Goal: Communication & Community: Answer question/provide support

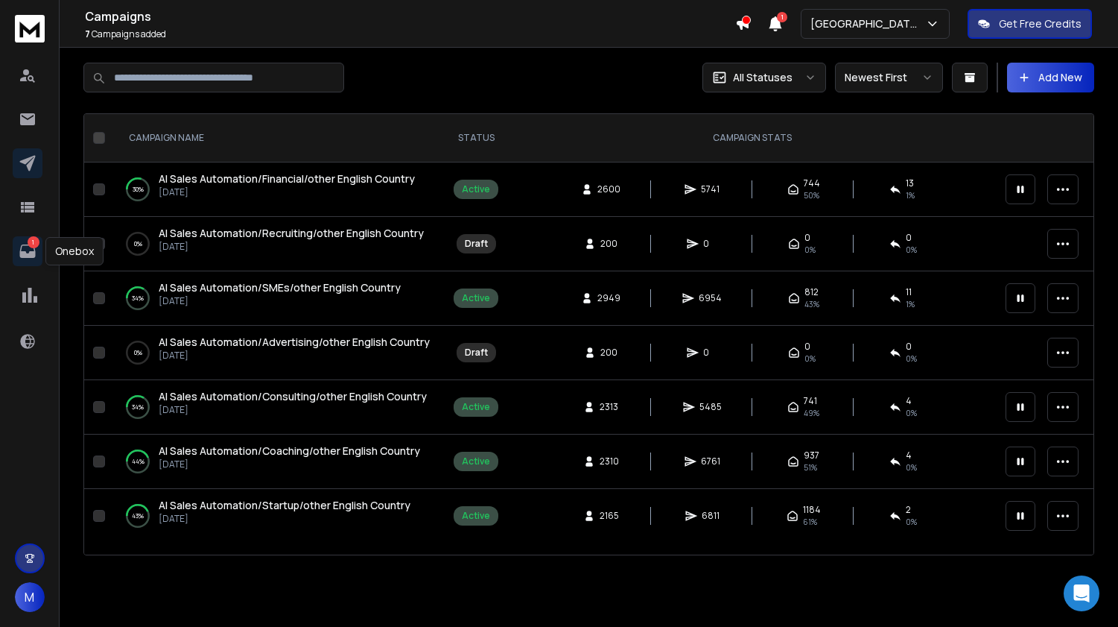
click at [29, 249] on icon at bounding box center [28, 251] width 18 height 18
click at [24, 249] on icon at bounding box center [28, 251] width 18 height 18
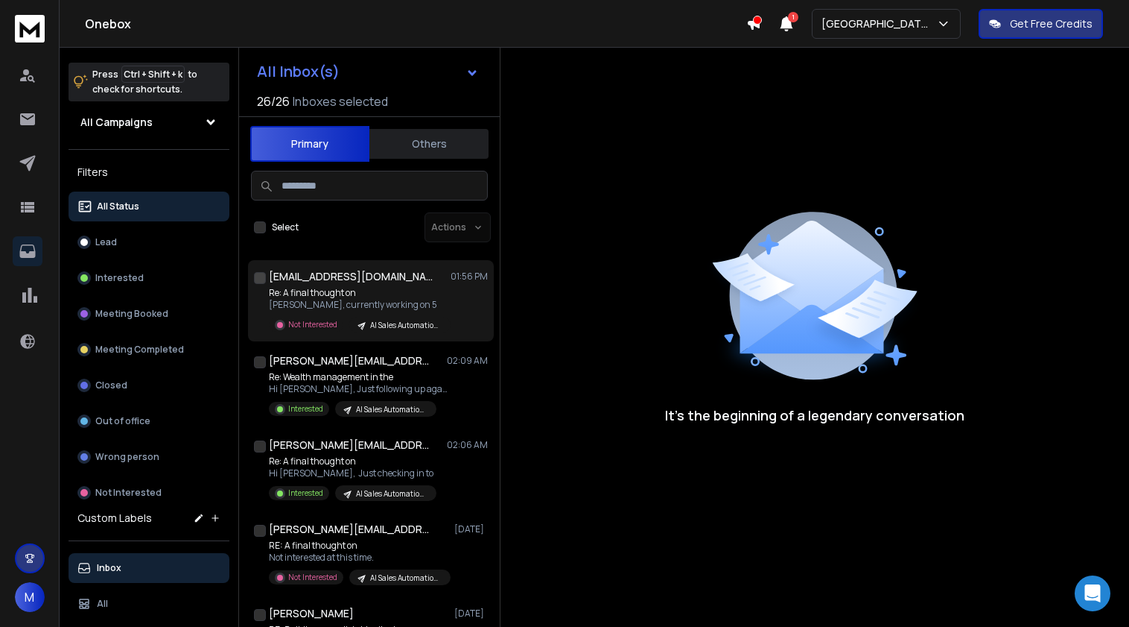
click at [381, 300] on p "[PERSON_NAME], currently working on 5" at bounding box center [358, 305] width 179 height 12
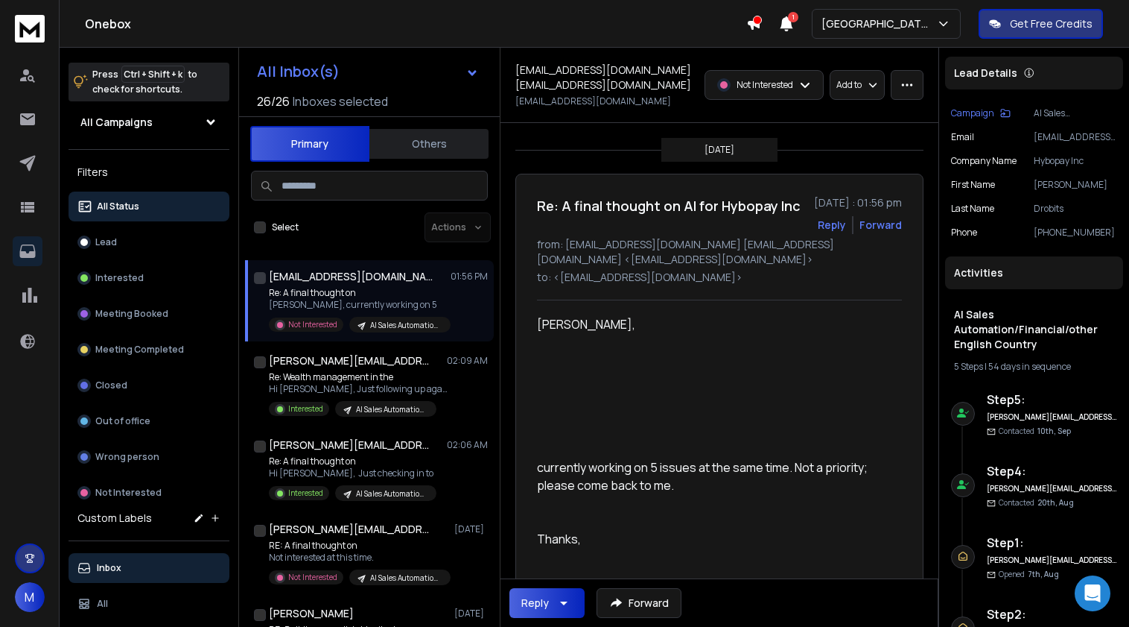
drag, startPoint x: 672, startPoint y: 510, endPoint x: 540, endPoint y: 494, distance: 132.9
click at [540, 494] on div "currently working on 5 issues at the same time. Not a priority; please come bac…" at bounding box center [713, 476] width 353 height 36
copy div "currently working on 5 issues at the same time. Not a priority; please come bac…"
click at [547, 606] on div "Reply" at bounding box center [536, 602] width 28 height 15
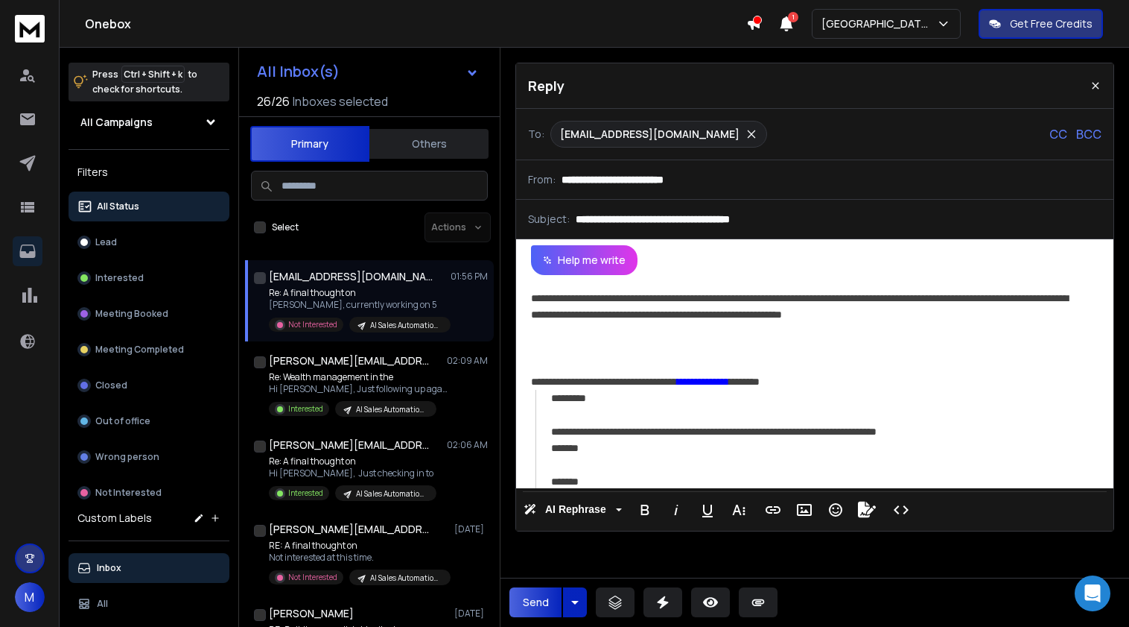
click at [530, 296] on div "**********" at bounding box center [815, 381] width 598 height 213
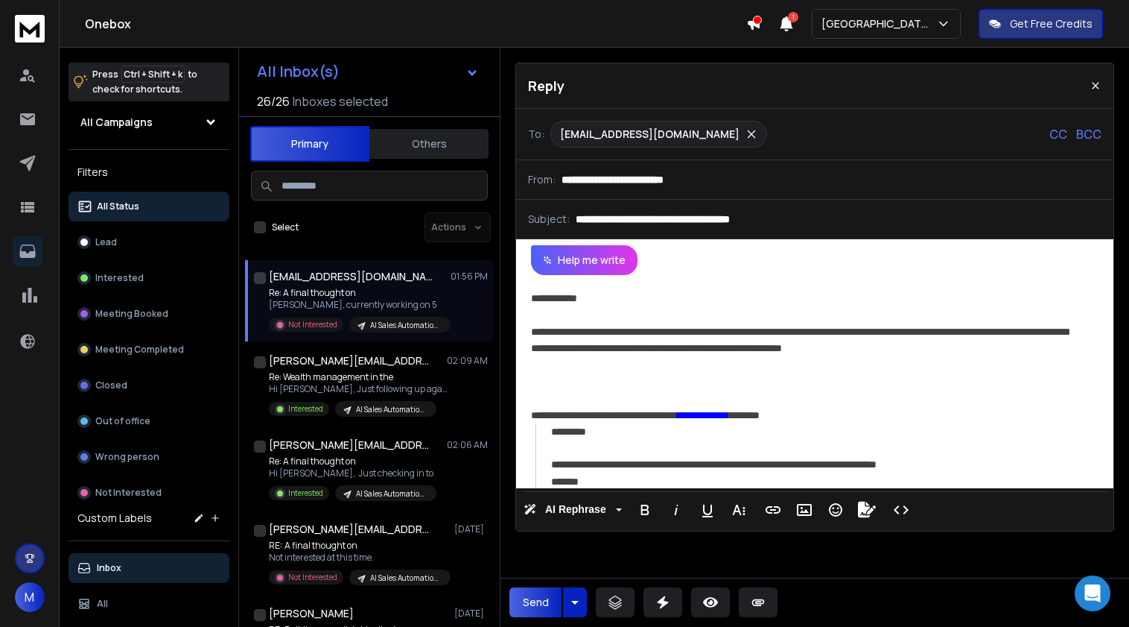
drag, startPoint x: 951, startPoint y: 356, endPoint x: 927, endPoint y: 356, distance: 23.8
click at [948, 356] on div at bounding box center [815, 364] width 568 height 16
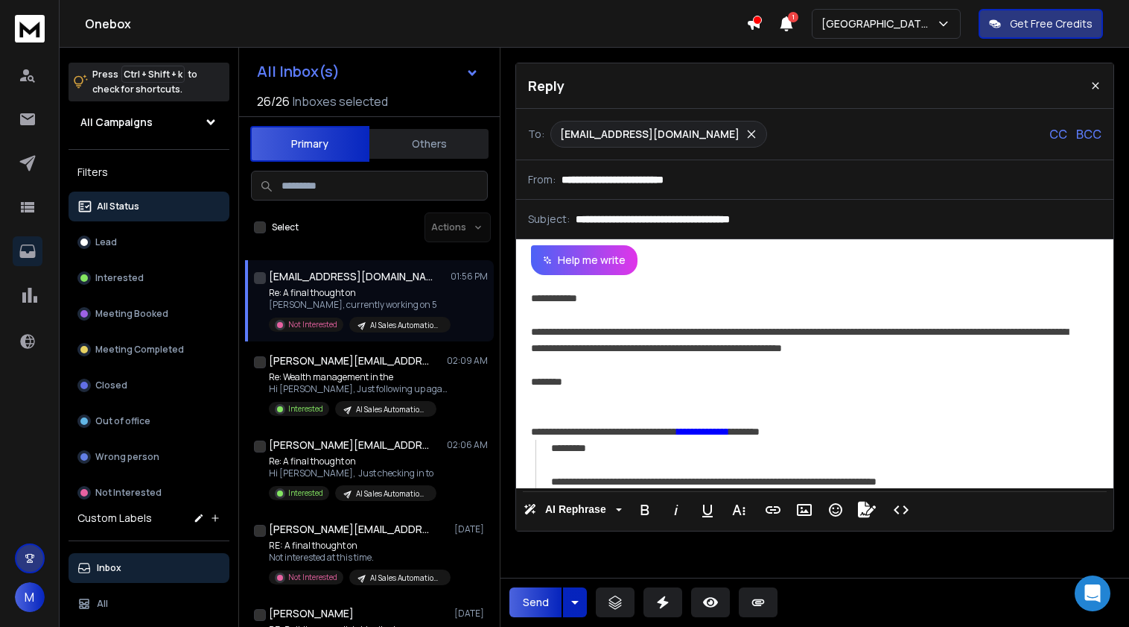
click at [527, 382] on div "**********" at bounding box center [815, 381] width 598 height 213
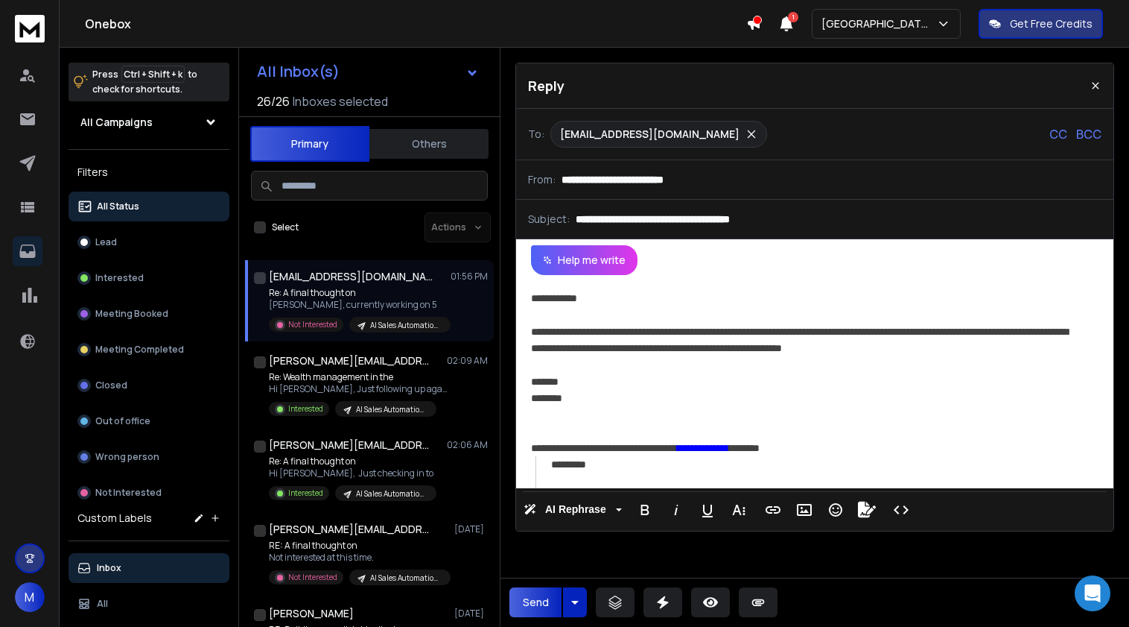
click at [527, 603] on button "Send" at bounding box center [536, 602] width 52 height 30
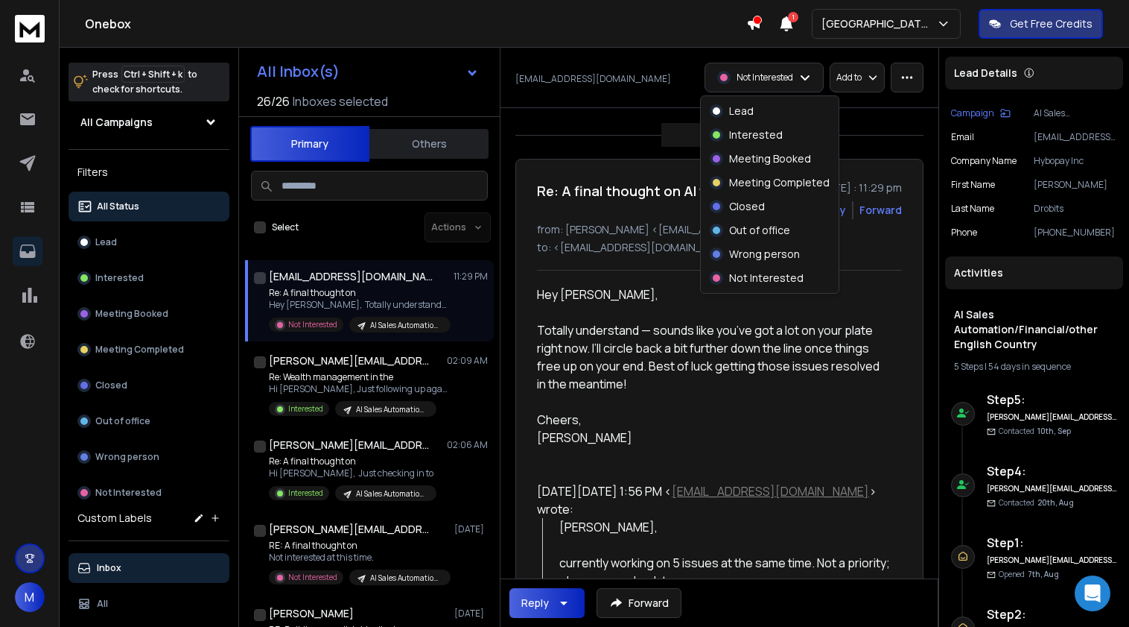
click at [801, 75] on icon at bounding box center [805, 78] width 12 height 12
click at [777, 133] on p "Interested" at bounding box center [756, 134] width 54 height 15
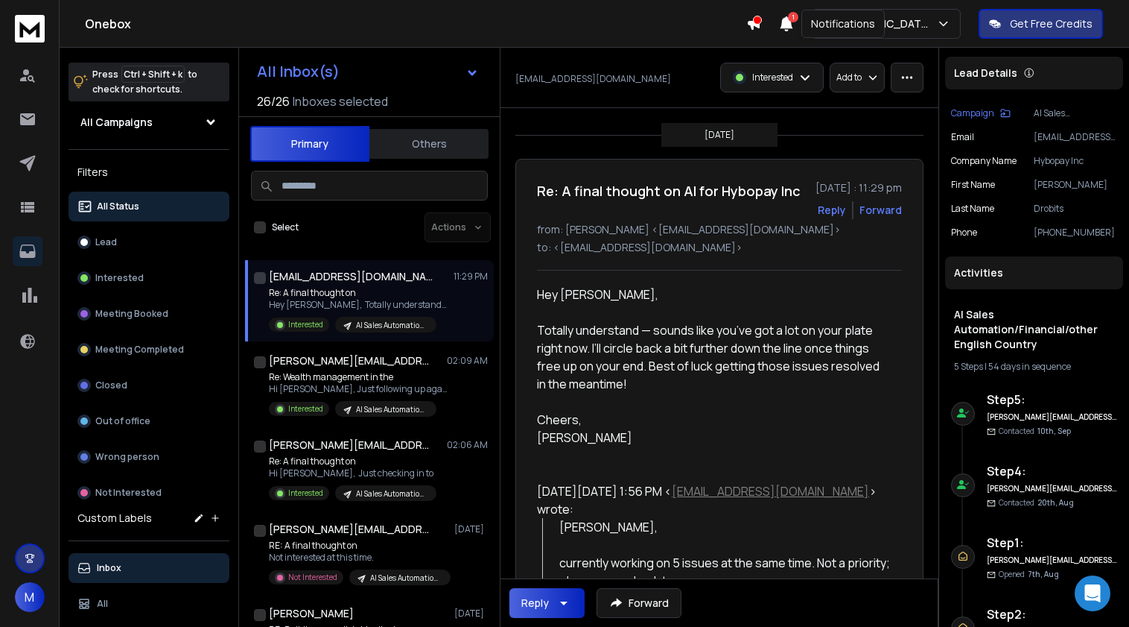
click at [794, 28] on icon at bounding box center [786, 23] width 15 height 15
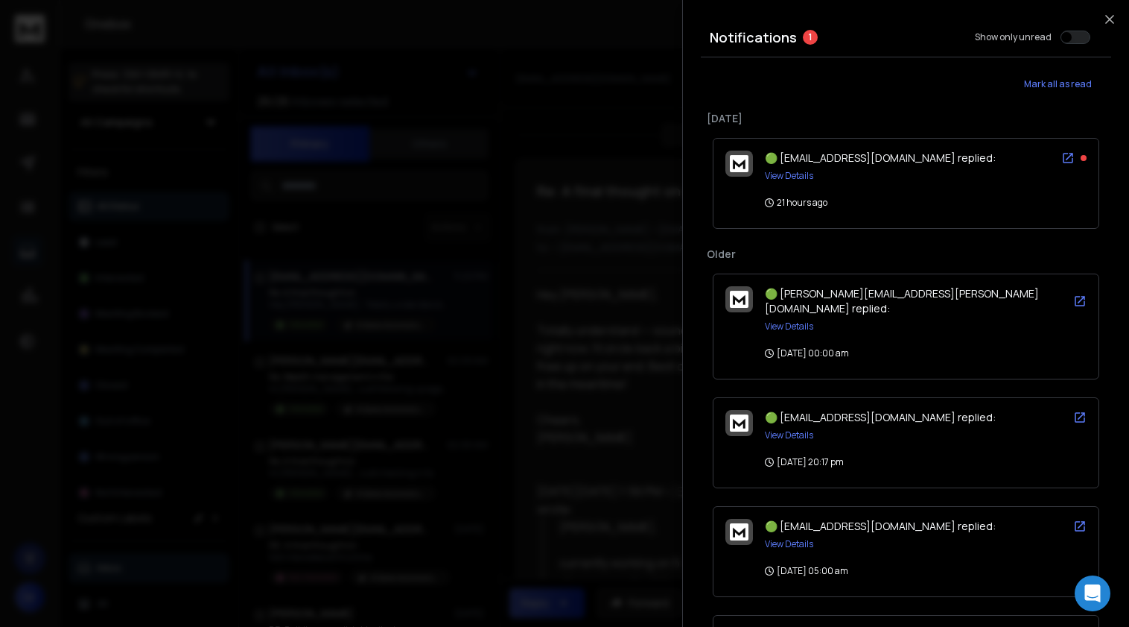
drag, startPoint x: 805, startPoint y: 30, endPoint x: 790, endPoint y: 37, distance: 16.0
click at [805, 31] on span "1" at bounding box center [810, 37] width 15 height 15
click at [1067, 37] on button "Show only unread" at bounding box center [1076, 37] width 30 height 13
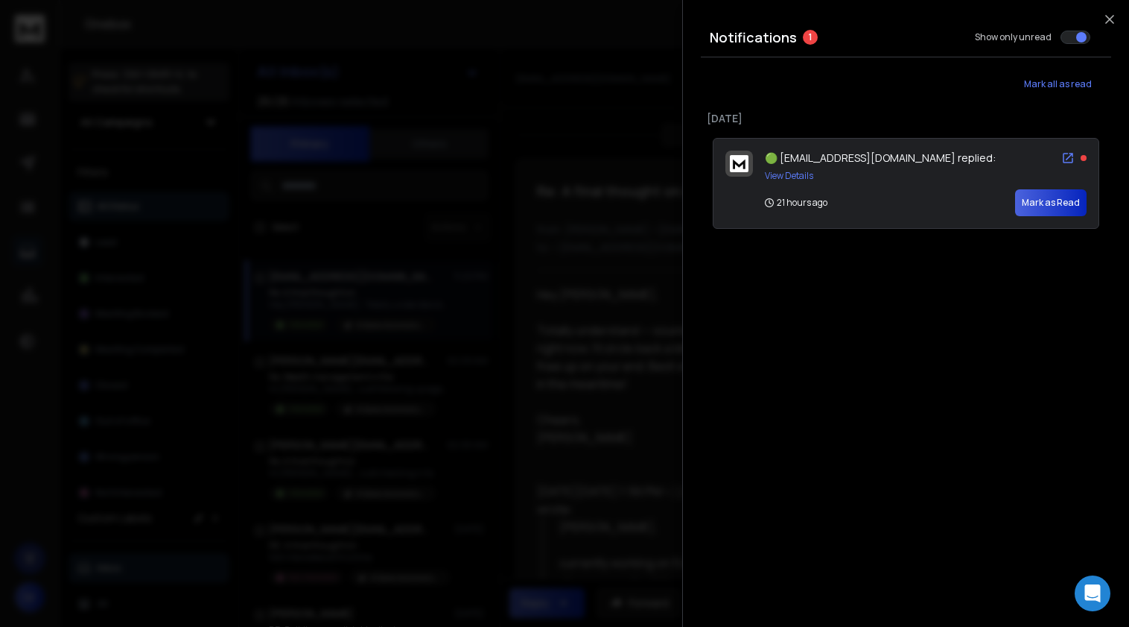
click at [893, 188] on div "🟢 [EMAIL_ADDRESS][DOMAIN_NAME] replied: View Details 21 hours ago [PERSON_NAME]…" at bounding box center [926, 183] width 322 height 66
click at [1030, 199] on button "Mark as Read" at bounding box center [1051, 202] width 72 height 27
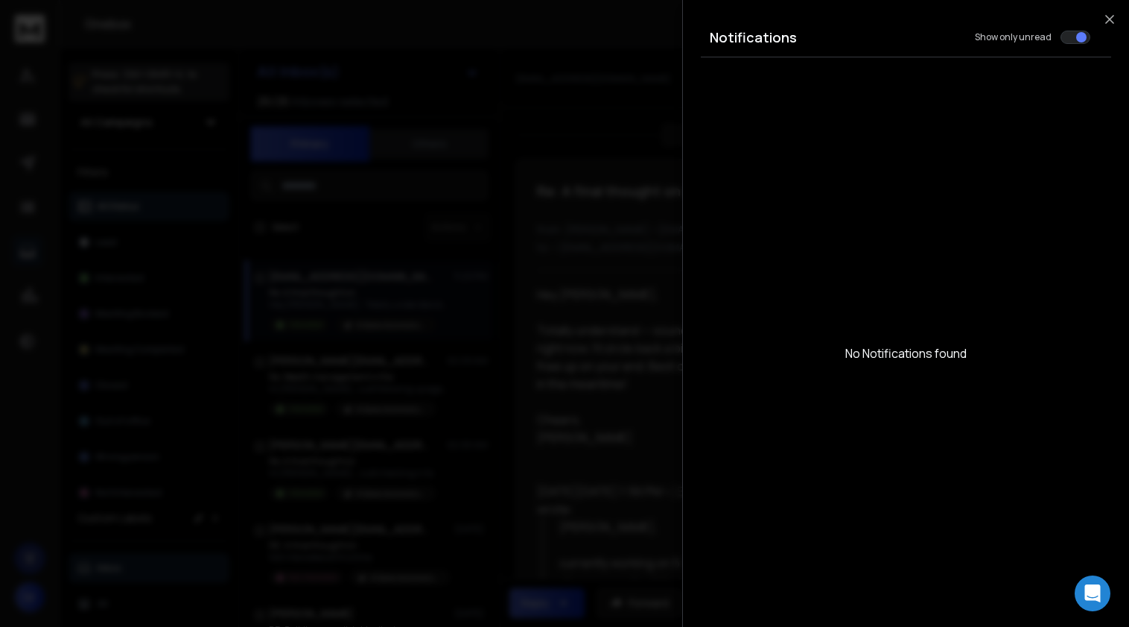
click at [1105, 14] on icon "button" at bounding box center [1110, 19] width 15 height 15
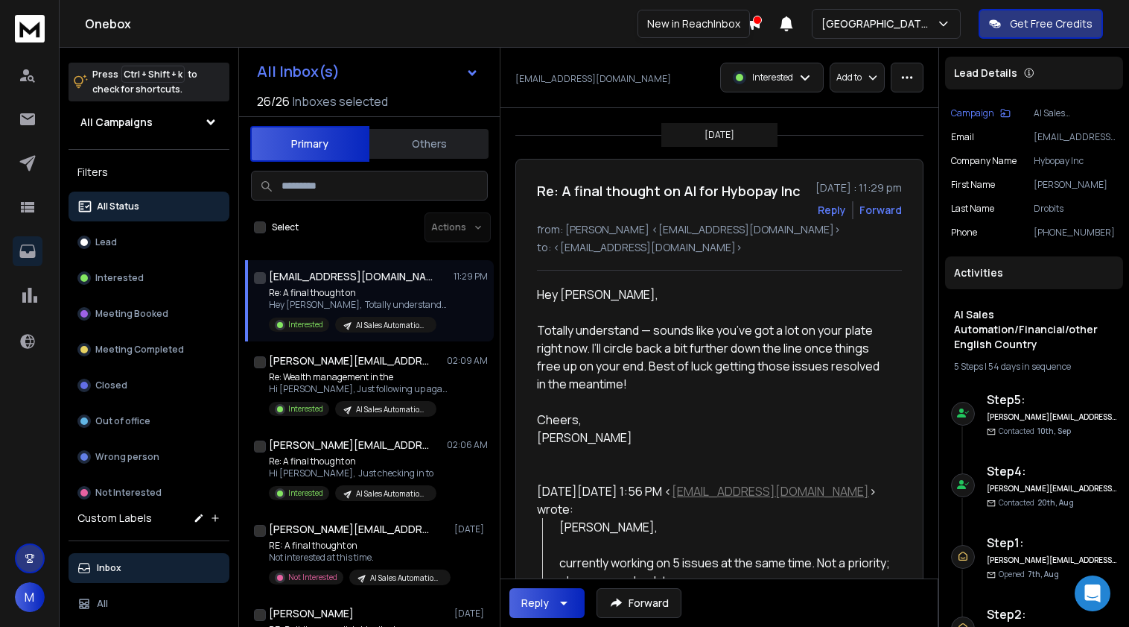
click at [760, 22] on div at bounding box center [757, 20] width 9 height 9
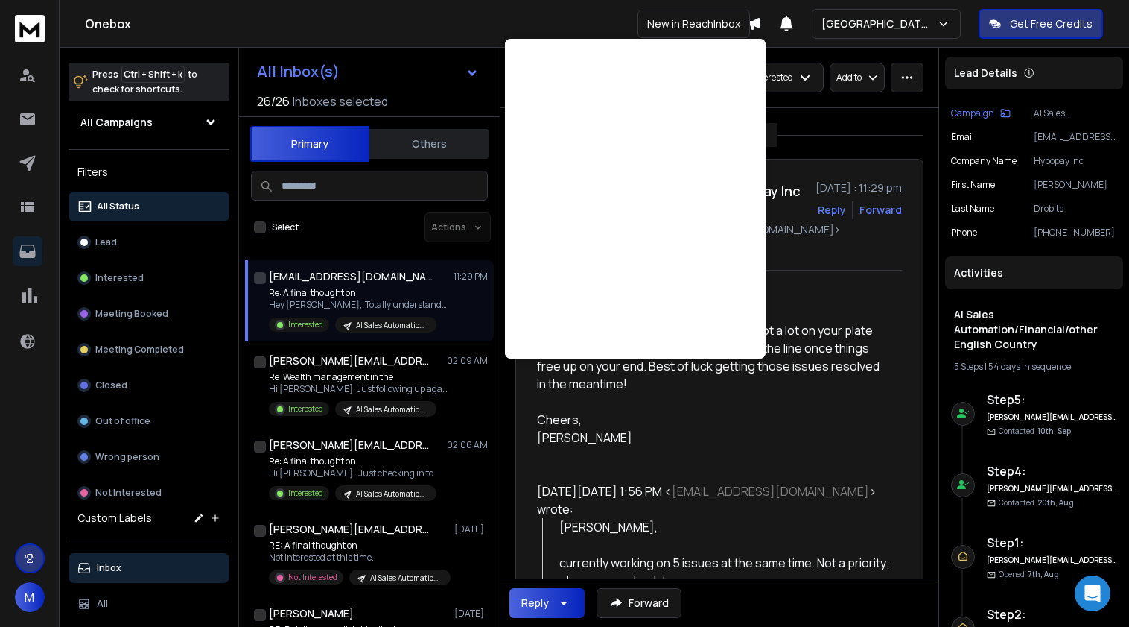
click at [760, 22] on icon at bounding box center [754, 24] width 12 height 12
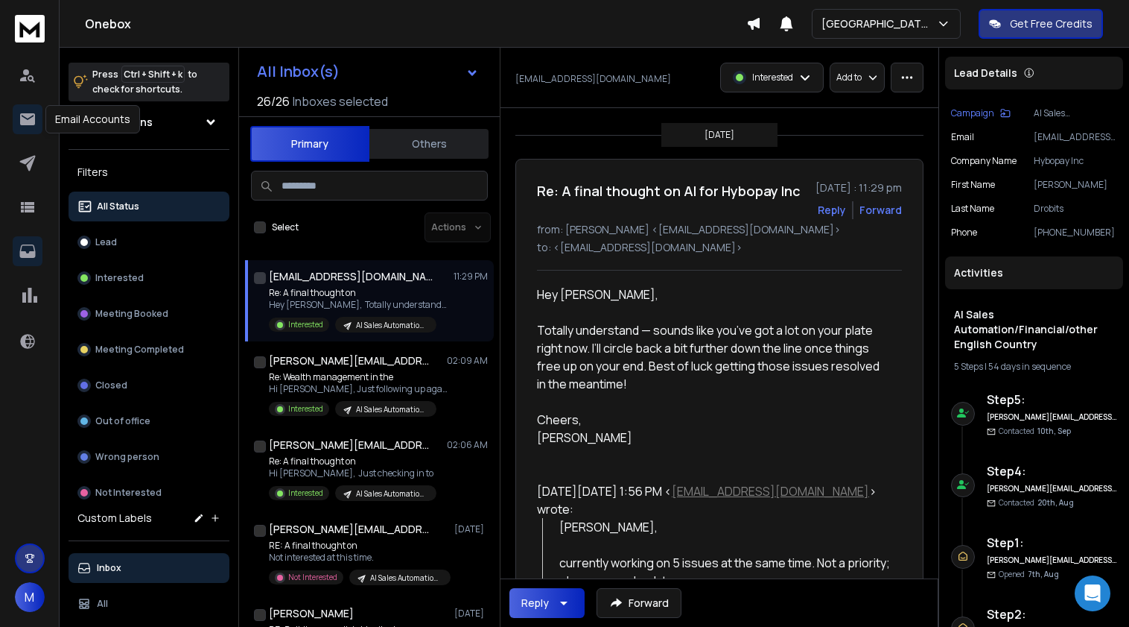
click at [31, 115] on icon at bounding box center [27, 119] width 15 height 12
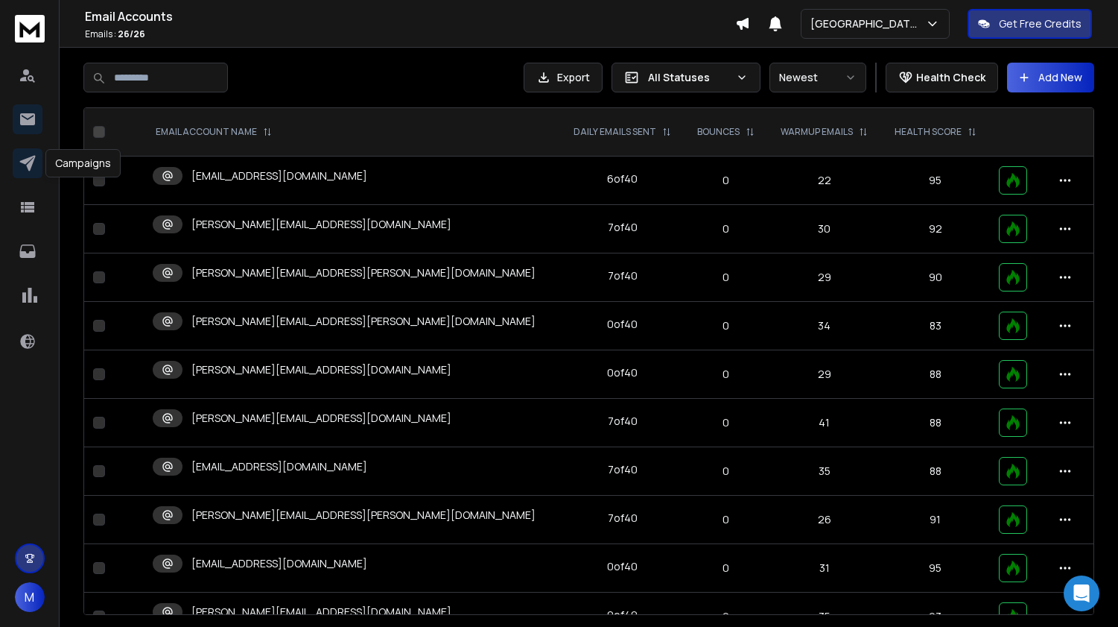
click at [27, 162] on icon at bounding box center [27, 163] width 16 height 16
